Goal: Check status

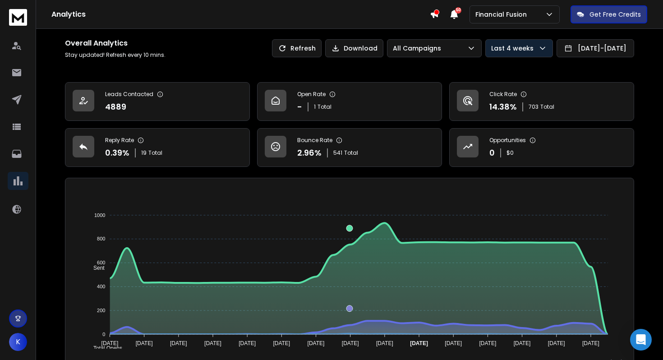
click at [491, 49] on p "Last 4 weeks" at bounding box center [514, 48] width 46 height 9
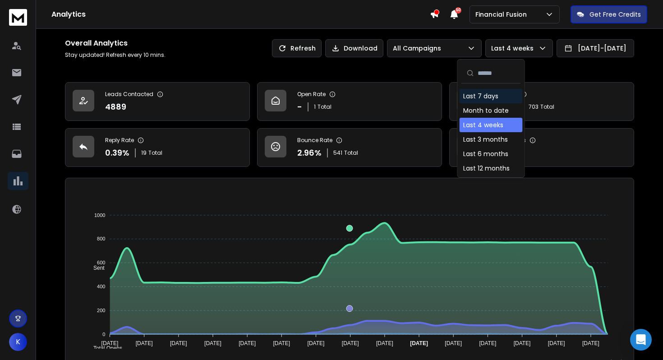
click at [484, 91] on div "Last 7 days" at bounding box center [491, 96] width 63 height 14
